Goal: Navigation & Orientation: Find specific page/section

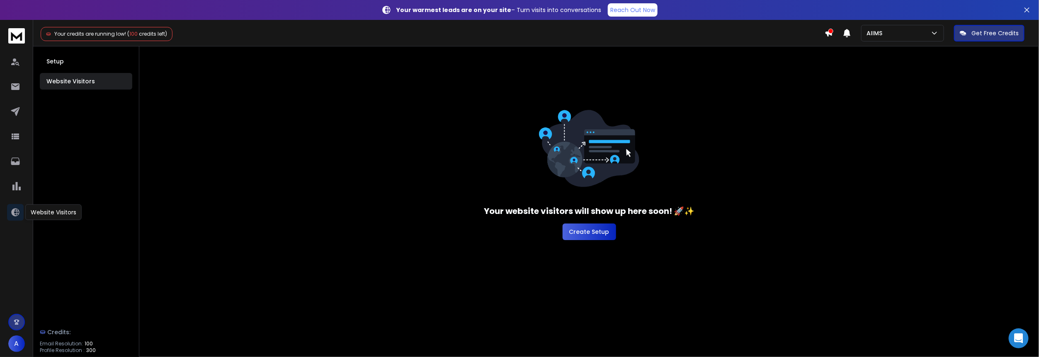
click at [24, 116] on div at bounding box center [16, 113] width 19 height 20
click at [20, 113] on link at bounding box center [15, 111] width 17 height 17
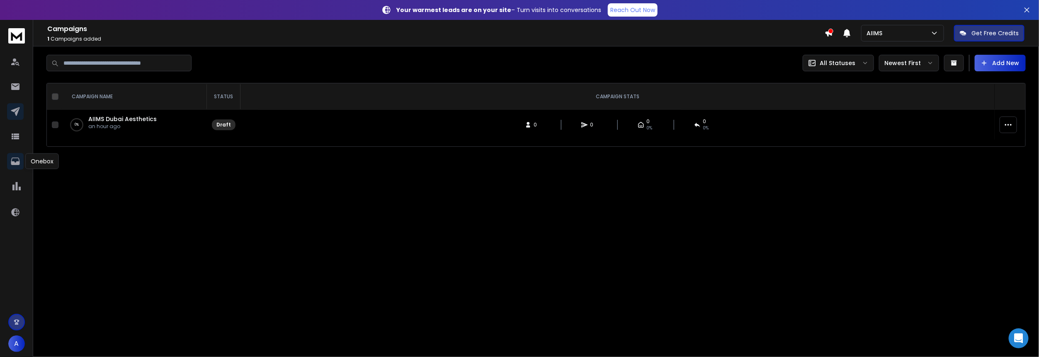
click at [13, 157] on icon at bounding box center [15, 161] width 10 height 10
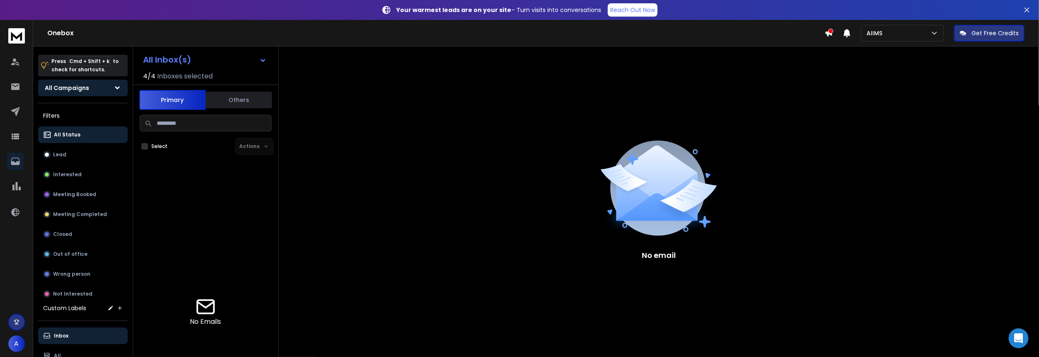
click at [85, 80] on button "All Campaigns" at bounding box center [83, 88] width 90 height 17
click at [85, 82] on button "All Campaigns" at bounding box center [83, 88] width 90 height 17
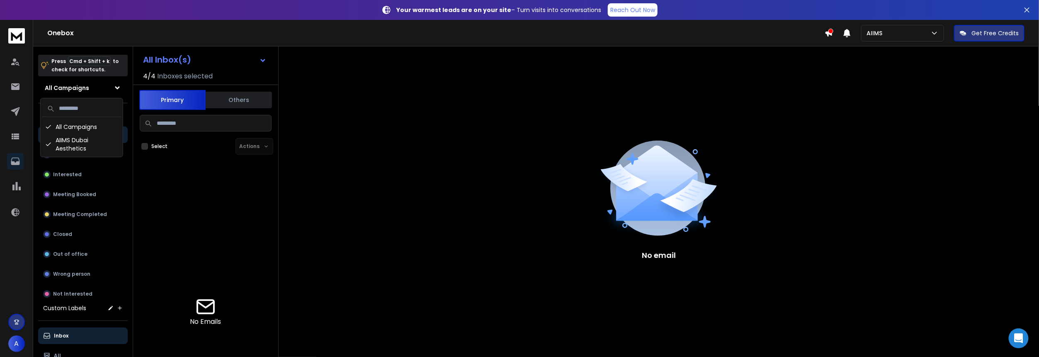
click at [460, 167] on div "No email" at bounding box center [658, 197] width 760 height 303
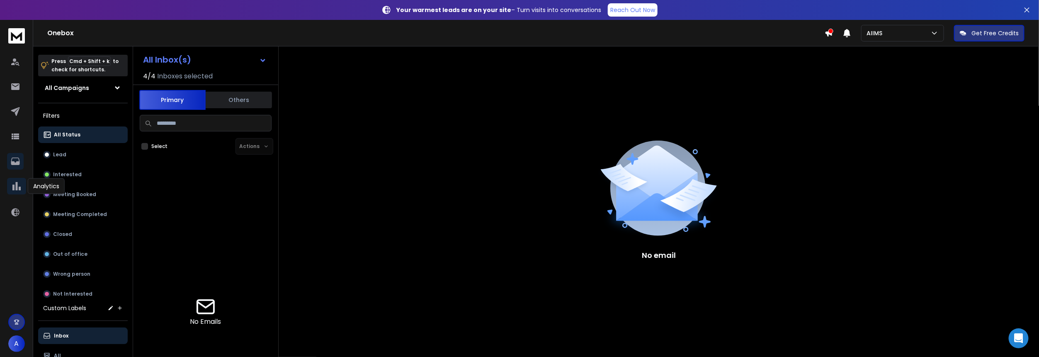
click at [18, 183] on icon at bounding box center [16, 186] width 12 height 12
